Goal: Task Accomplishment & Management: Manage account settings

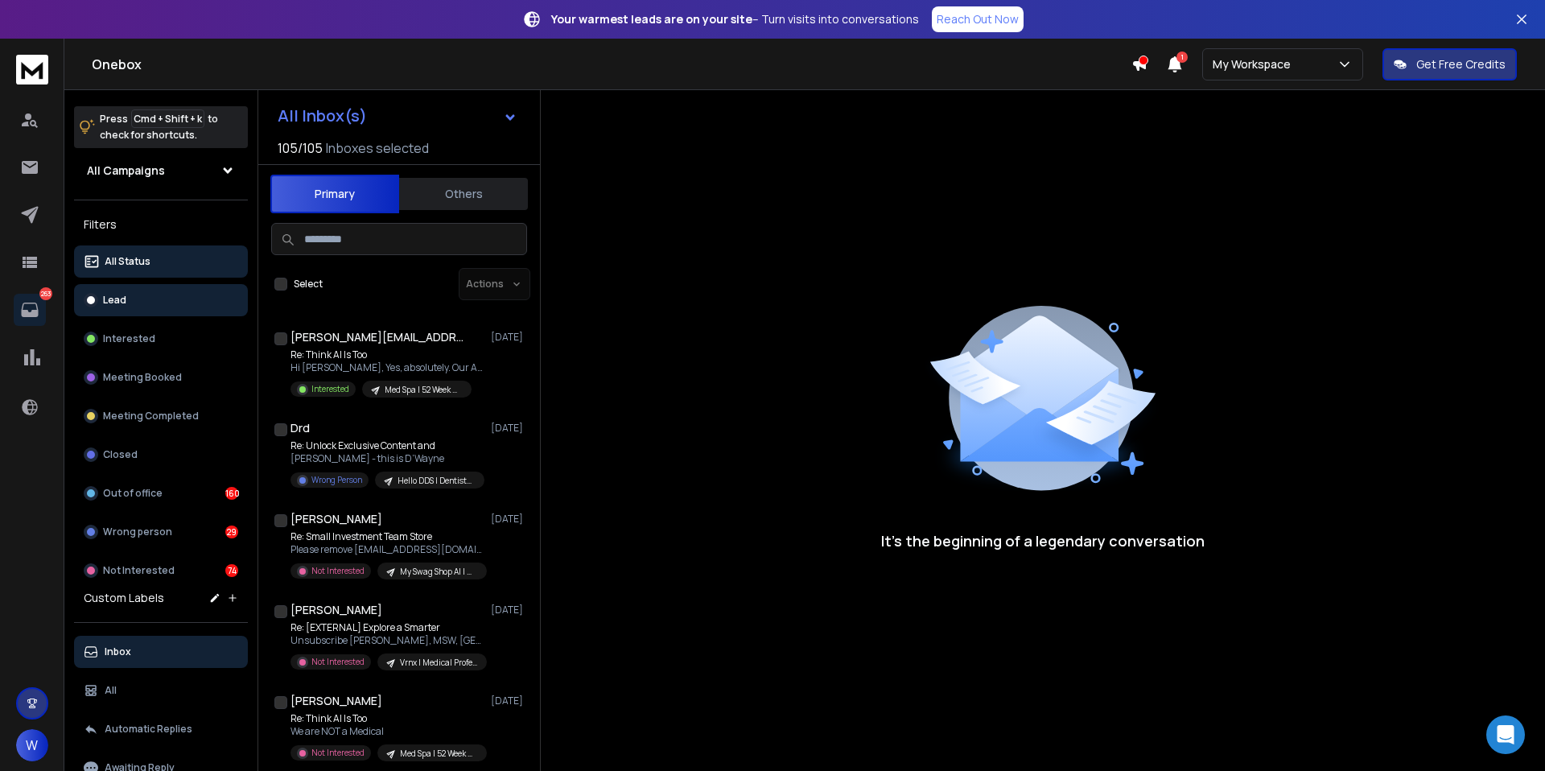
click at [140, 296] on button "Lead" at bounding box center [161, 300] width 174 height 32
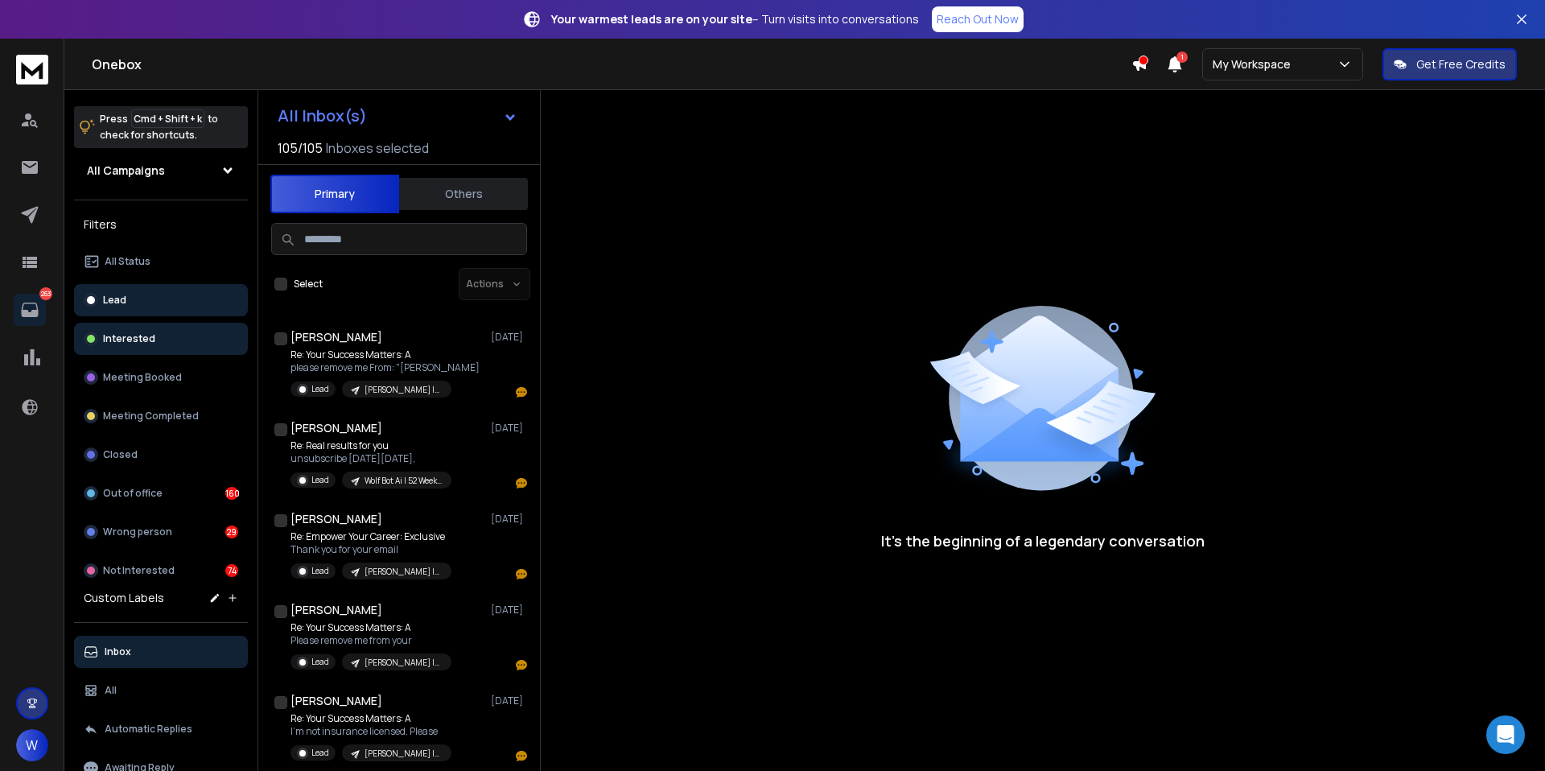
click at [151, 340] on button "Interested" at bounding box center [161, 339] width 174 height 32
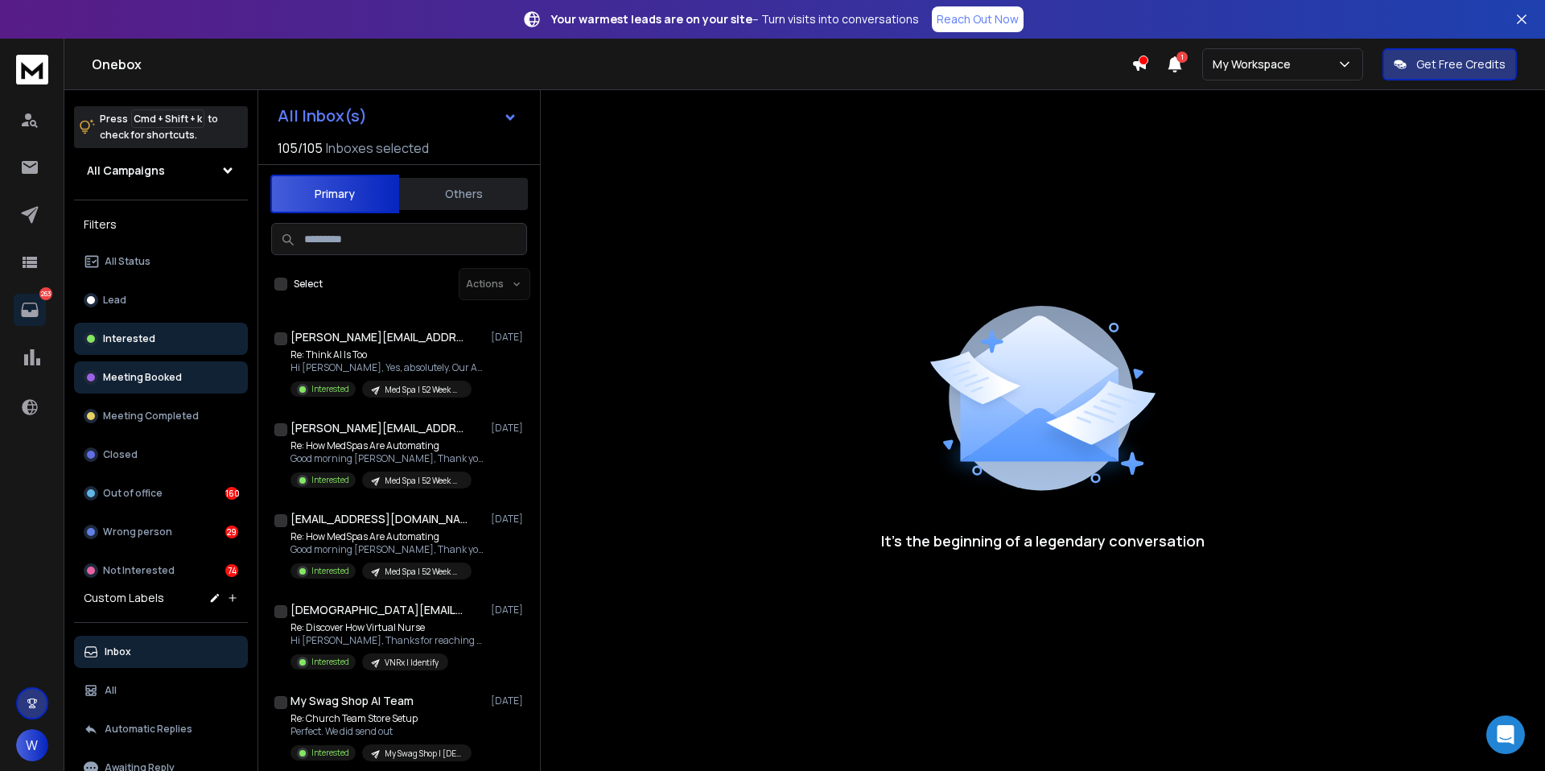
click at [159, 381] on p "Meeting Booked" at bounding box center [142, 377] width 79 height 13
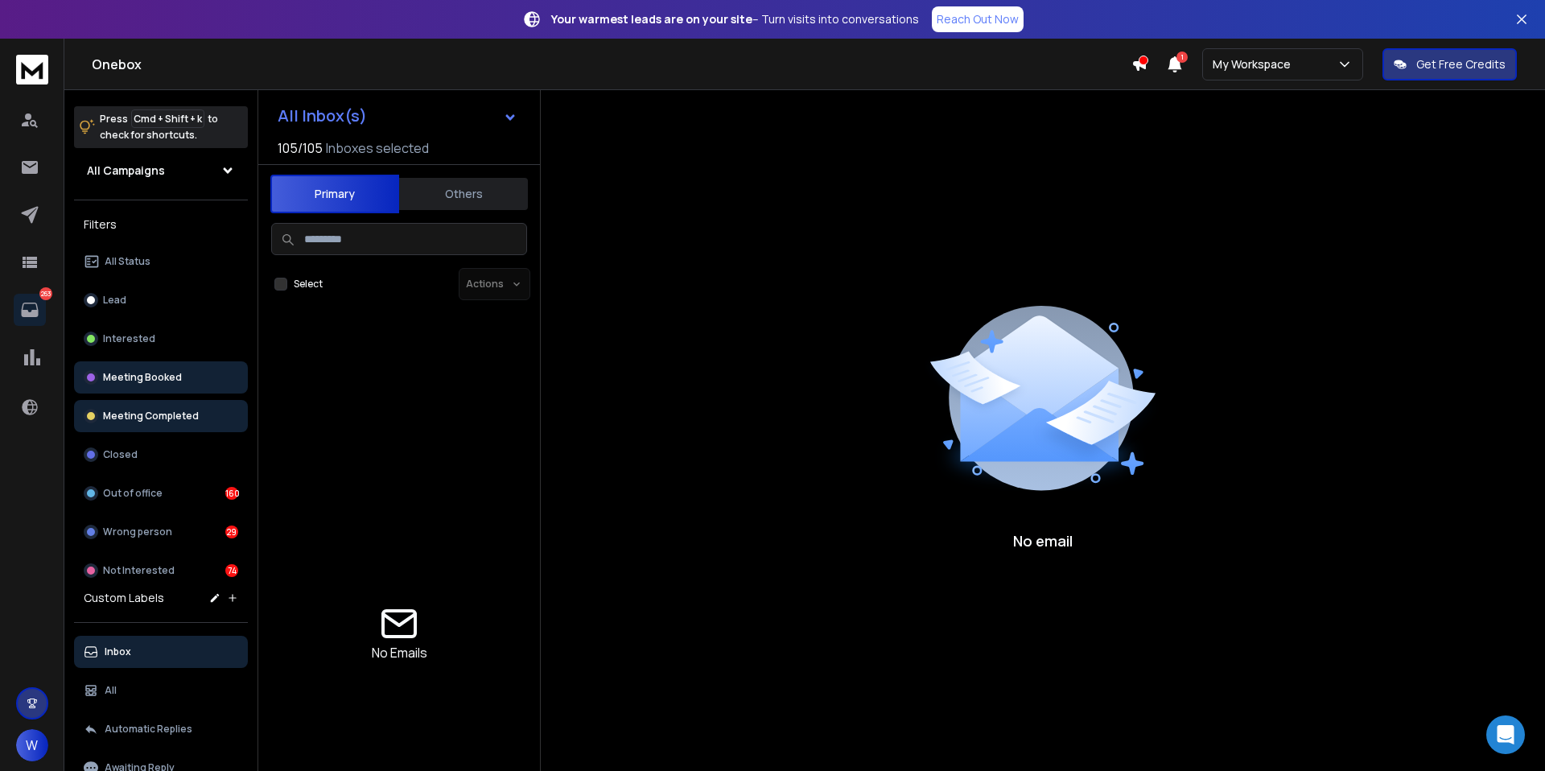
click at [167, 417] on p "Meeting Completed" at bounding box center [151, 416] width 96 height 13
click at [155, 463] on button "Closed" at bounding box center [161, 455] width 174 height 32
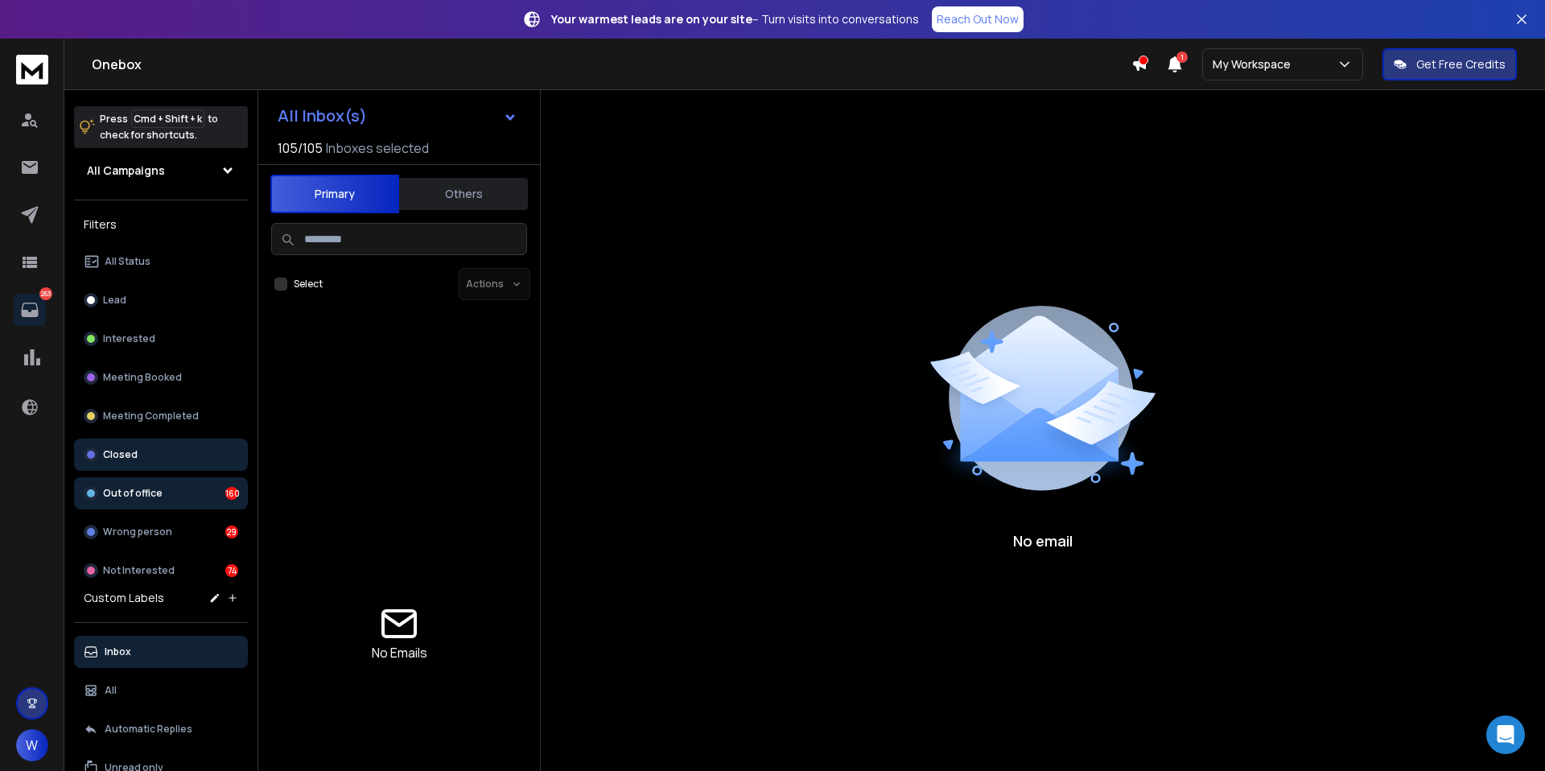
click at [155, 505] on button "Out of office 160" at bounding box center [161, 493] width 174 height 32
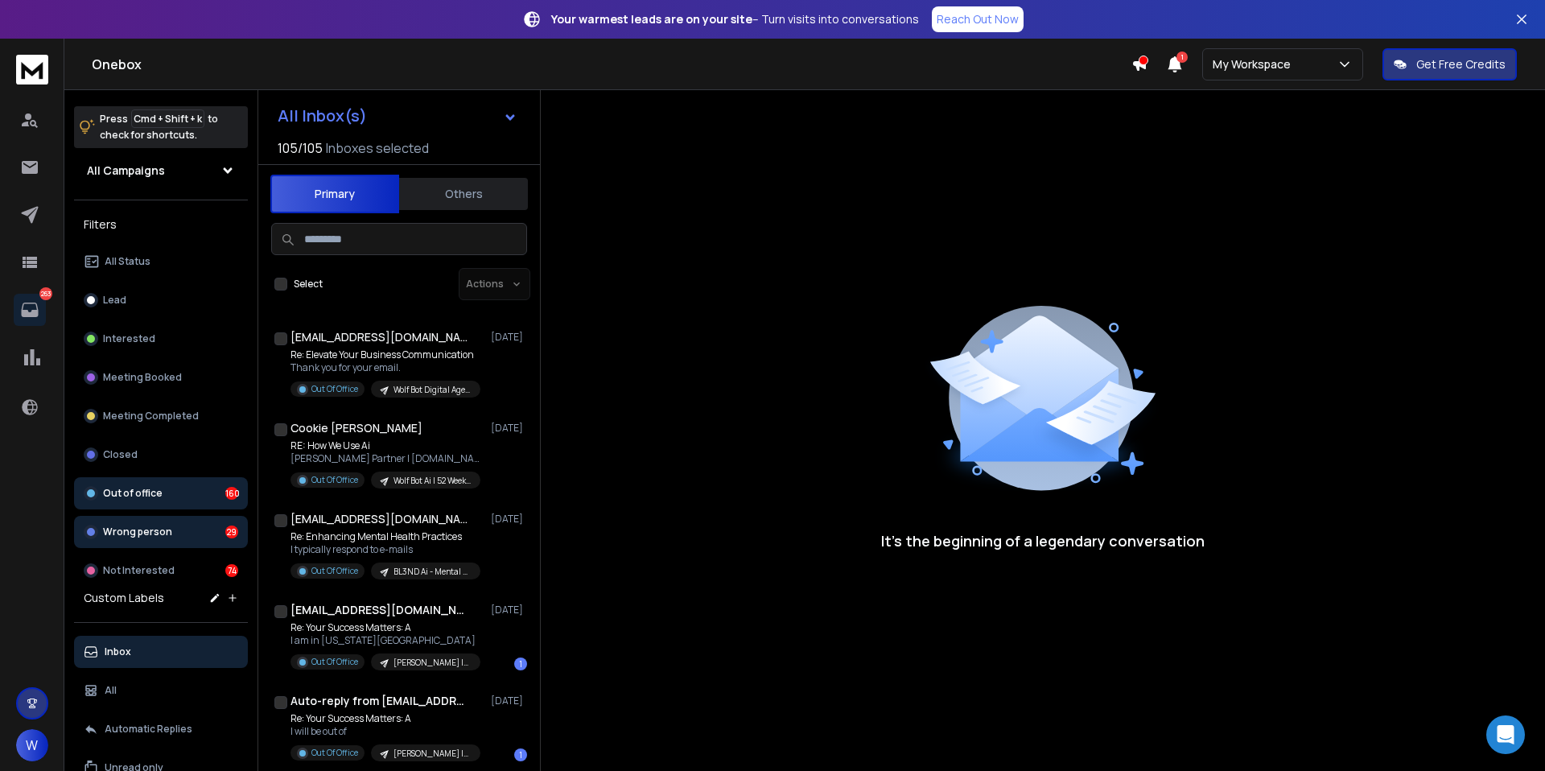
click at [191, 528] on button "Wrong person 29" at bounding box center [161, 532] width 174 height 32
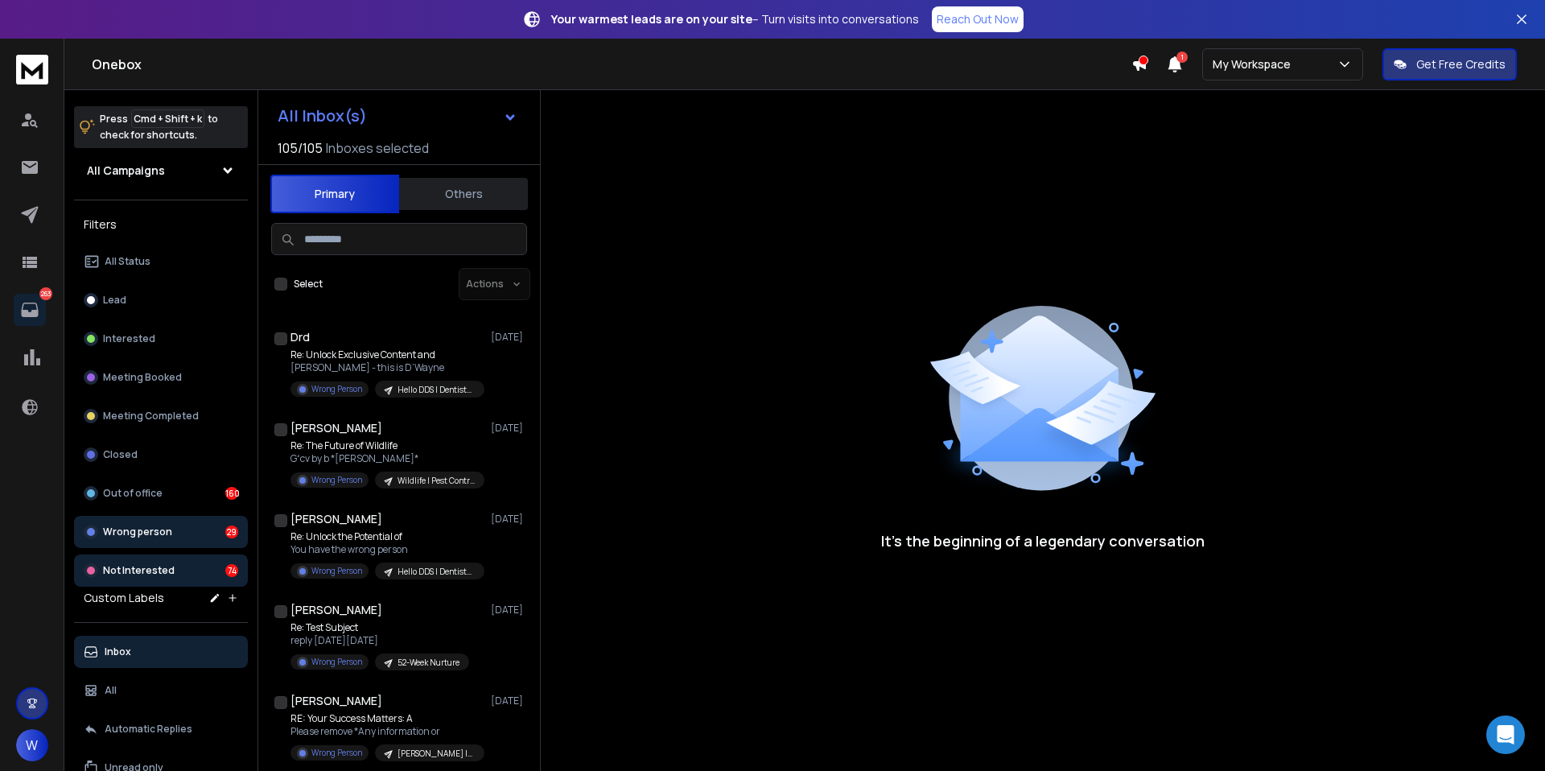
click at [158, 575] on p "Not Interested" at bounding box center [139, 570] width 72 height 13
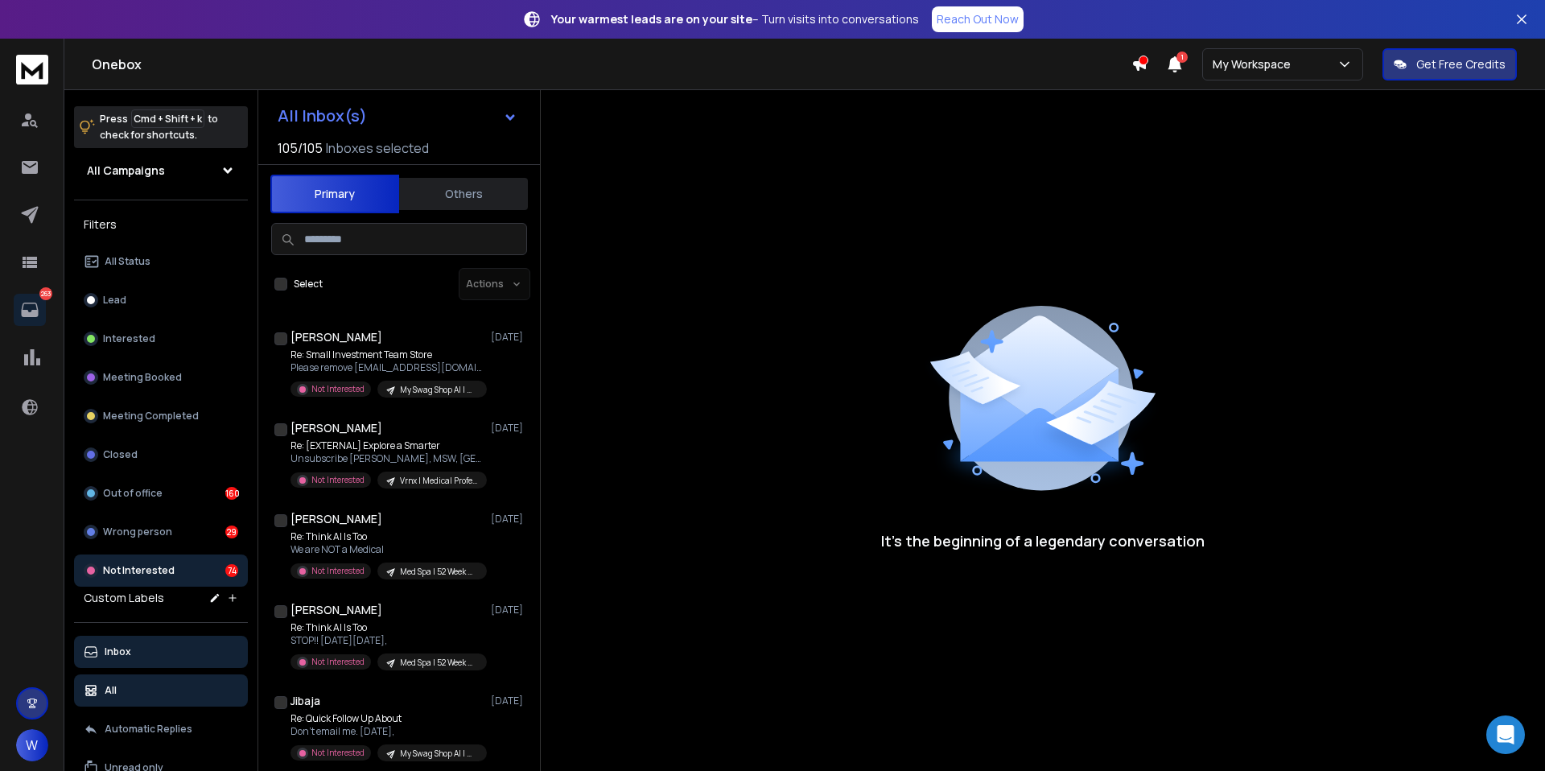
click at [164, 674] on button "All" at bounding box center [161, 690] width 174 height 32
click at [166, 653] on button "Inbox" at bounding box center [161, 652] width 174 height 32
